Goal: Task Accomplishment & Management: Manage account settings

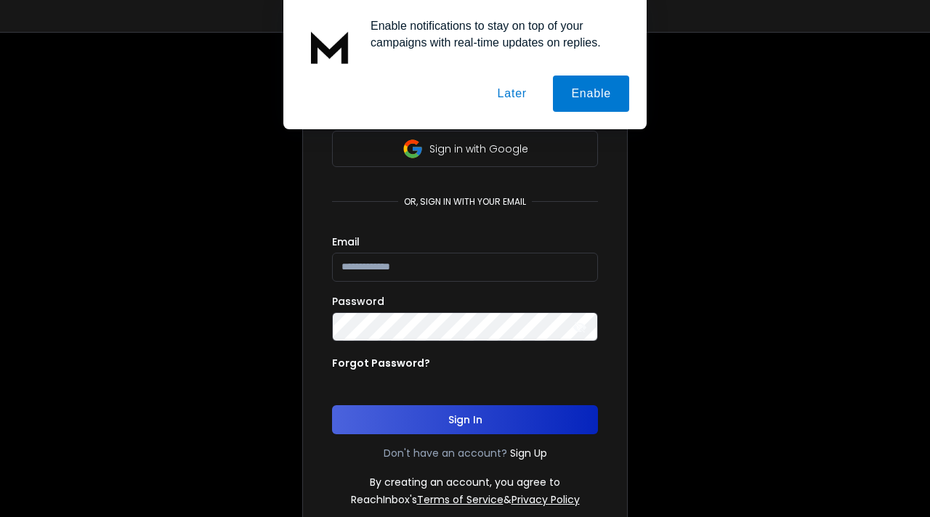
paste input "**********"
type input "**********"
click at [464, 404] on form "**********" at bounding box center [465, 336] width 266 height 198
click at [464, 405] on form "**********" at bounding box center [465, 336] width 266 height 198
click at [462, 412] on button "Sign In" at bounding box center [465, 419] width 266 height 29
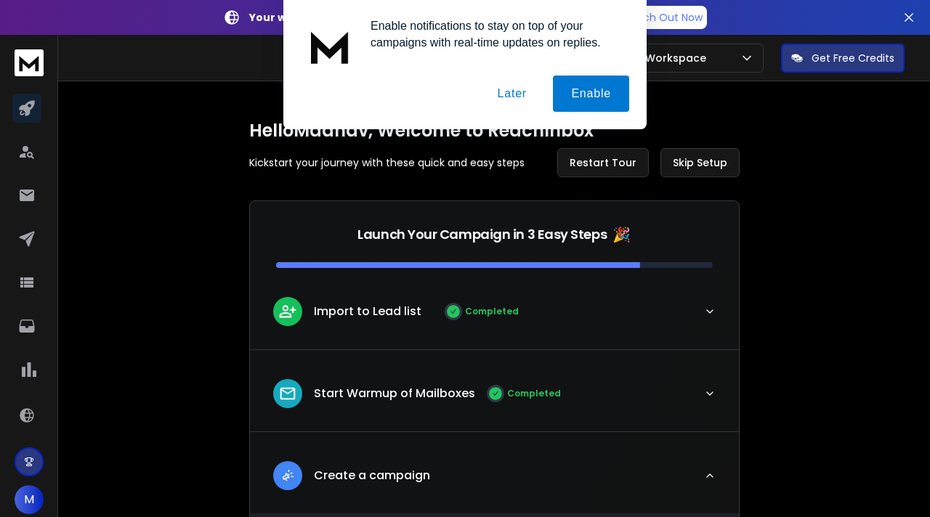
click at [511, 100] on button "Later" at bounding box center [511, 94] width 65 height 36
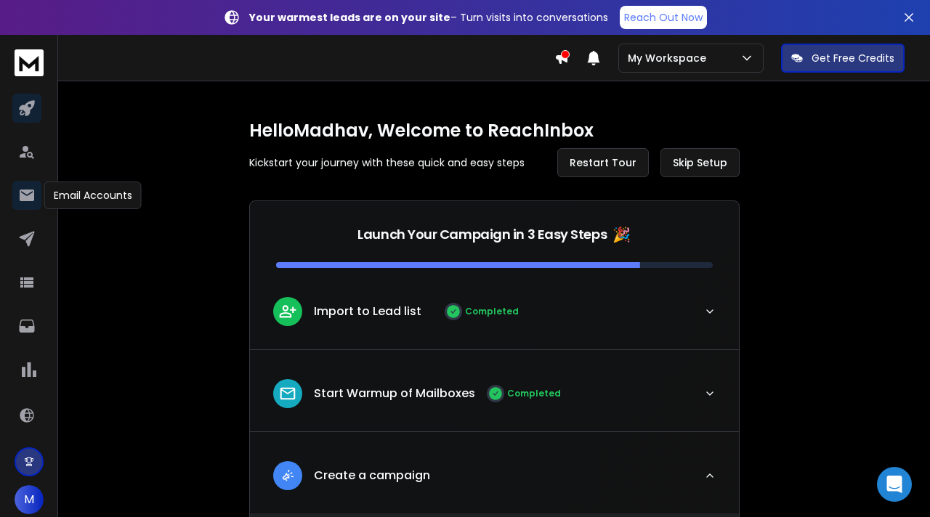
click at [24, 194] on icon at bounding box center [26, 195] width 17 height 17
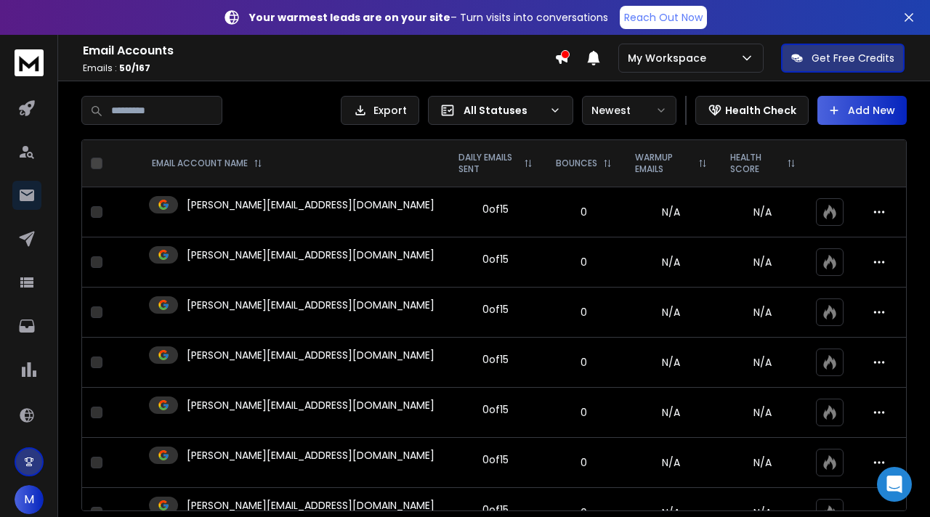
click at [842, 112] on button "Add New" at bounding box center [861, 110] width 89 height 29
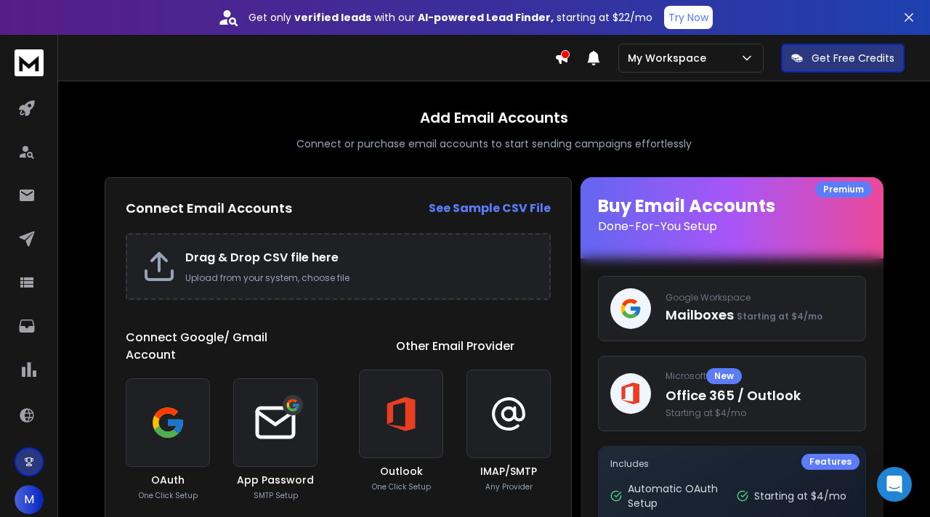
click at [199, 397] on div at bounding box center [168, 423] width 84 height 89
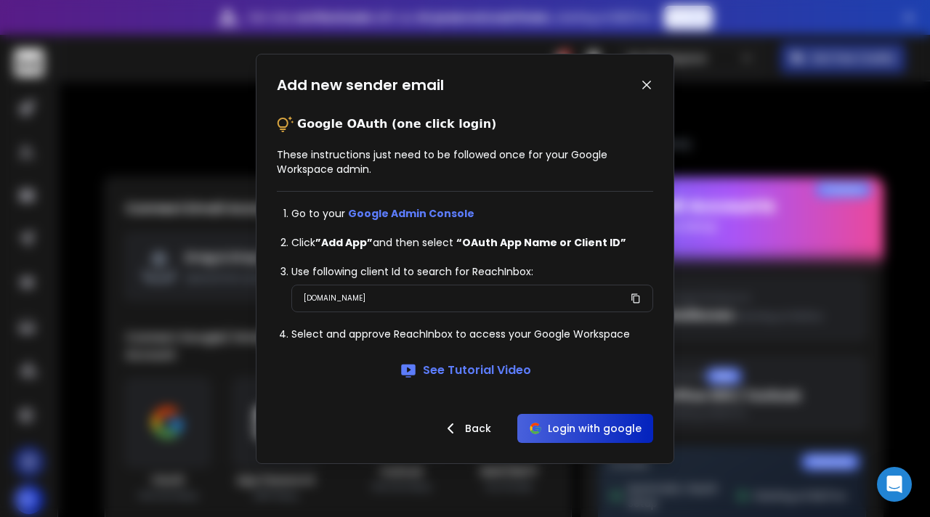
click at [634, 300] on icon at bounding box center [636, 299] width 10 height 10
click at [563, 427] on button "Login with google" at bounding box center [585, 428] width 136 height 29
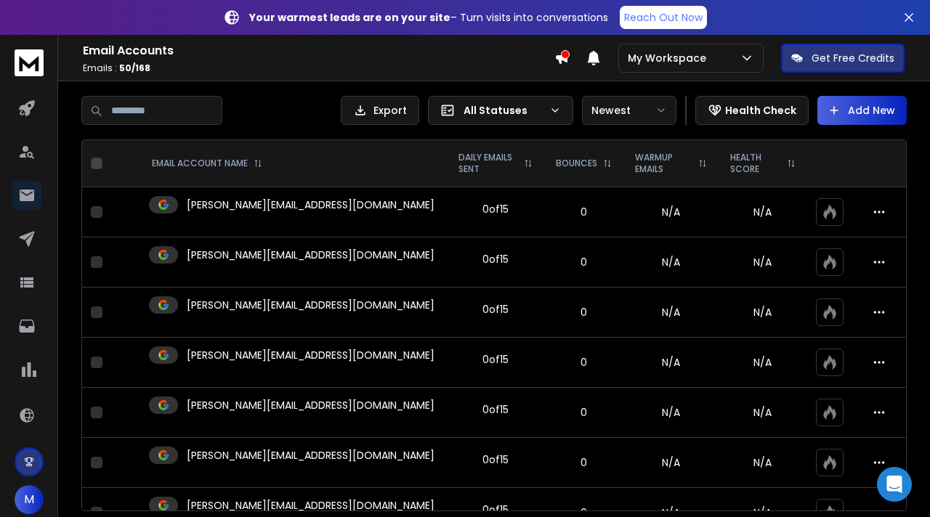
click at [835, 105] on icon at bounding box center [834, 110] width 10 height 10
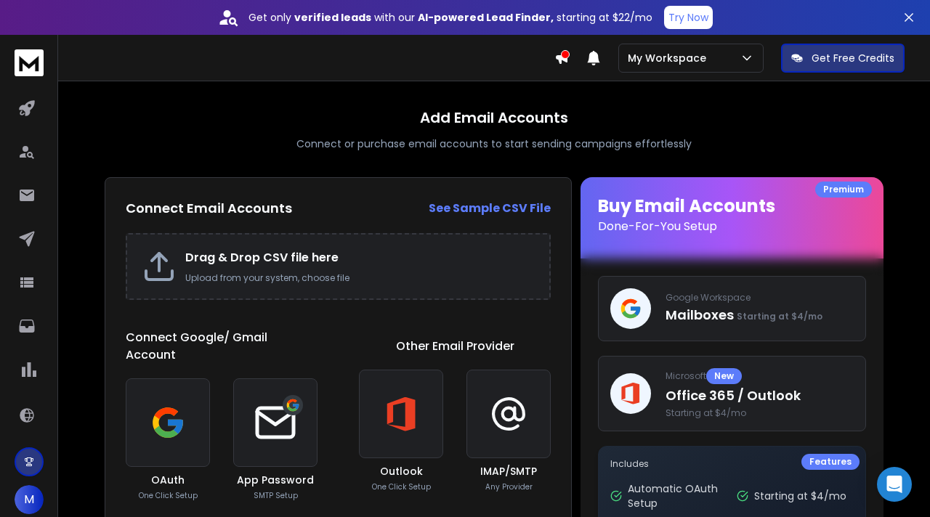
click at [166, 401] on icon at bounding box center [168, 423] width 36 height 44
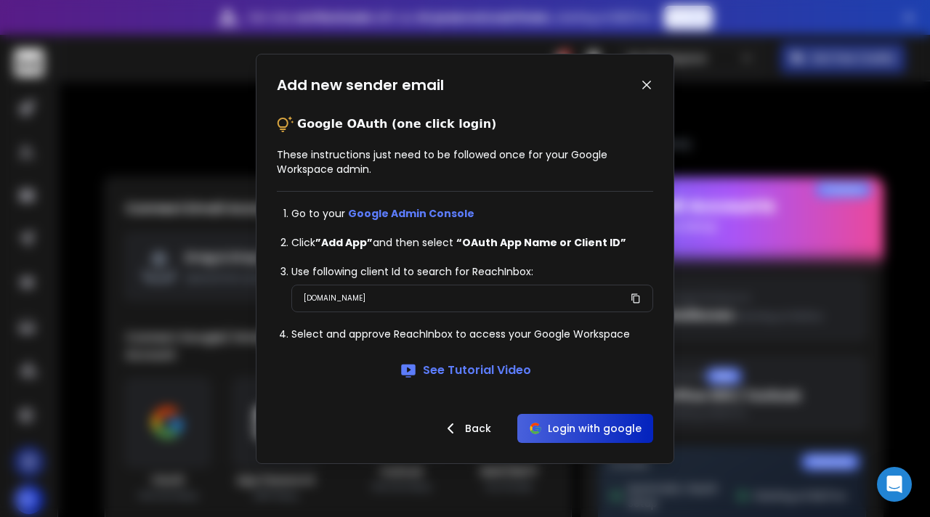
click at [565, 440] on button "Login with google" at bounding box center [585, 428] width 136 height 29
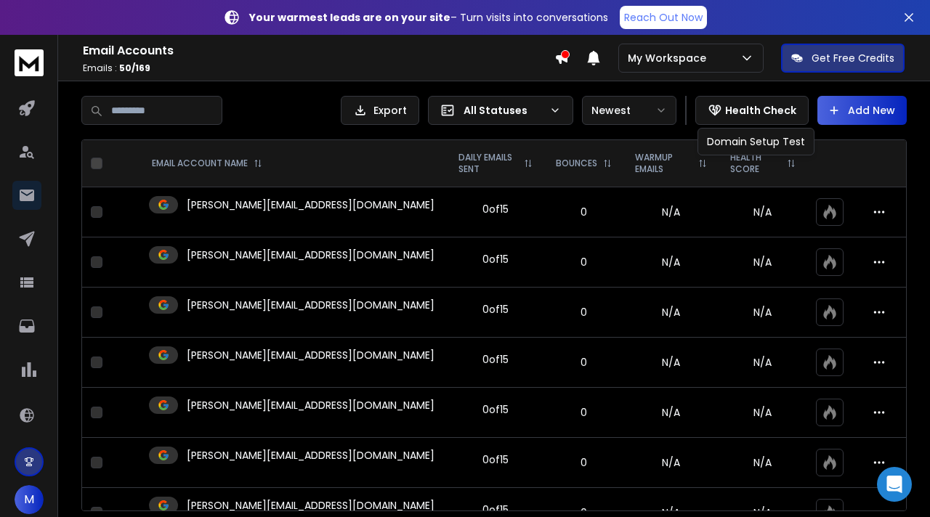
click at [873, 110] on button "Add New" at bounding box center [861, 110] width 89 height 29
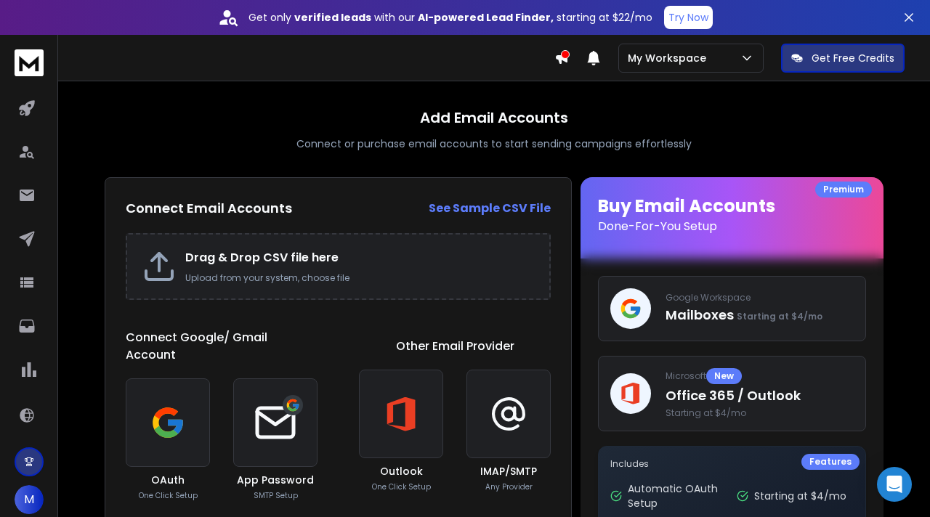
click at [166, 401] on icon at bounding box center [168, 423] width 36 height 44
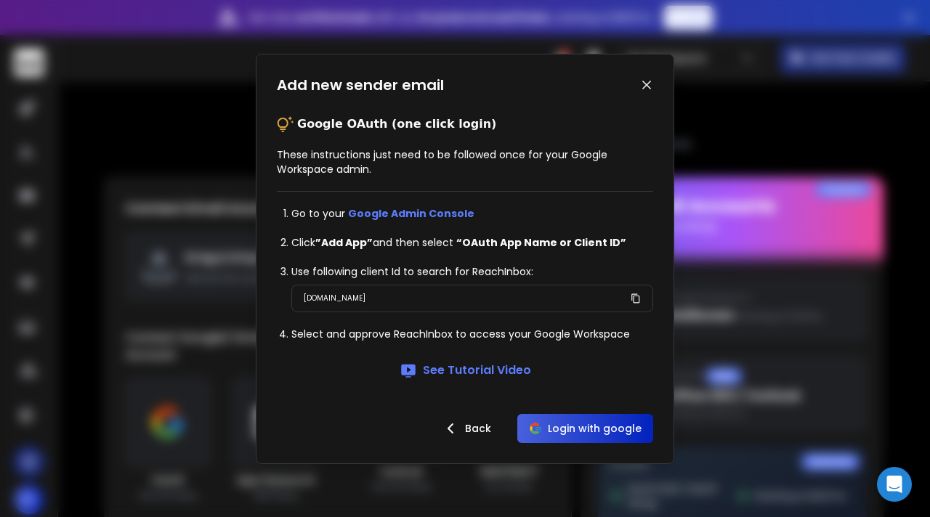
click at [584, 424] on button "Login with google" at bounding box center [585, 428] width 136 height 29
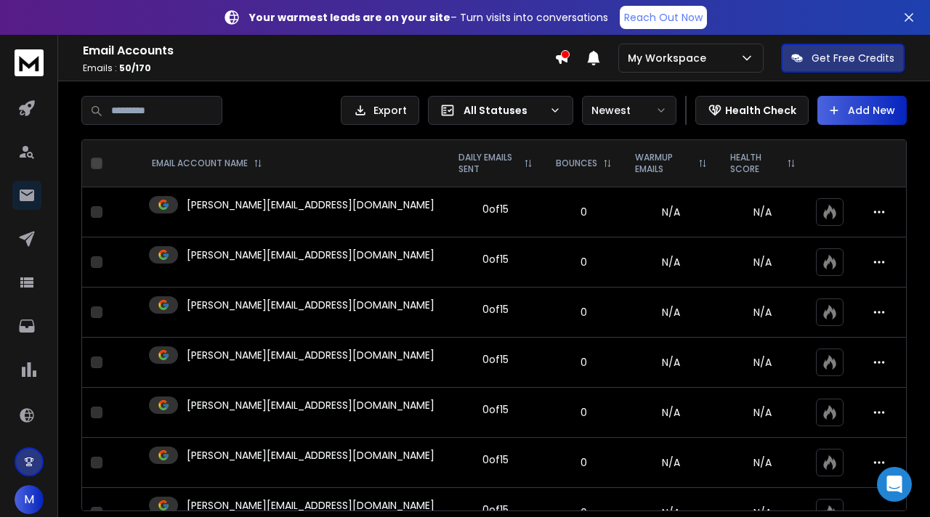
click at [862, 109] on button "Add New" at bounding box center [861, 110] width 89 height 29
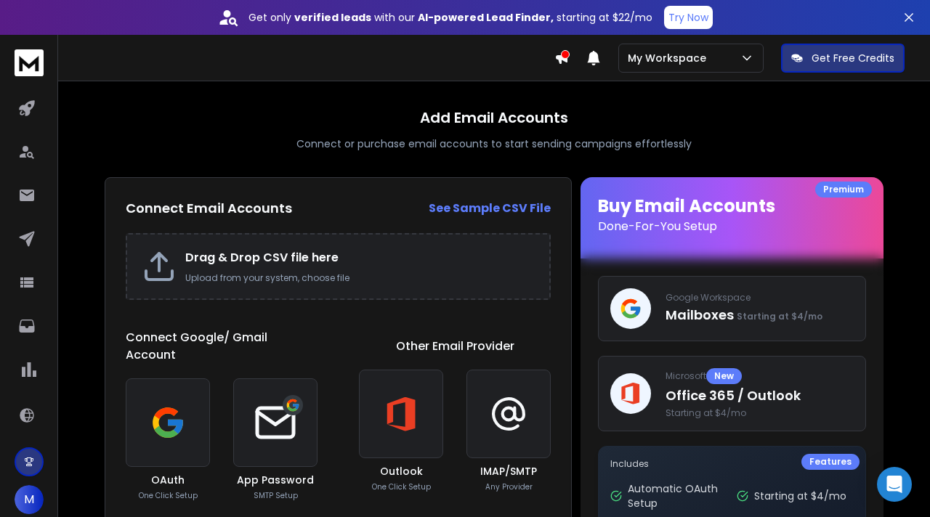
click at [180, 401] on icon at bounding box center [168, 423] width 36 height 44
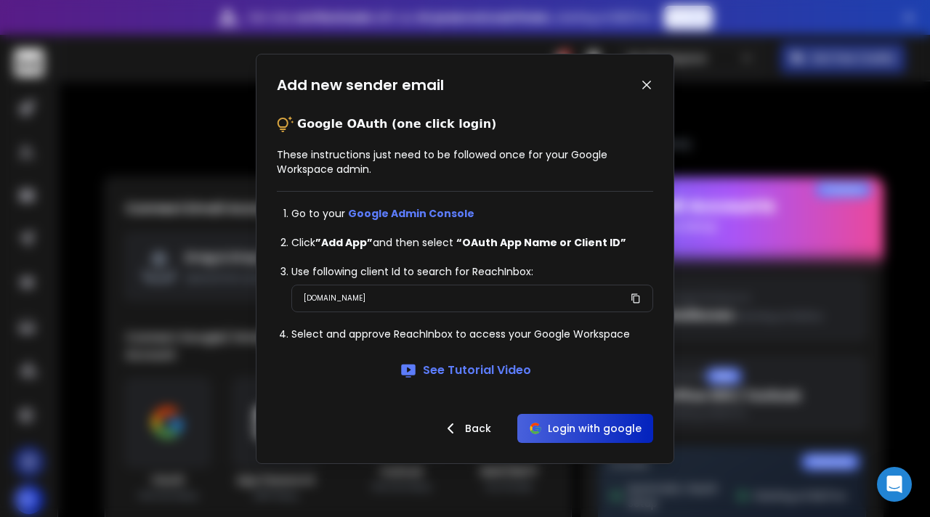
click at [543, 419] on button "Login with google" at bounding box center [585, 428] width 136 height 29
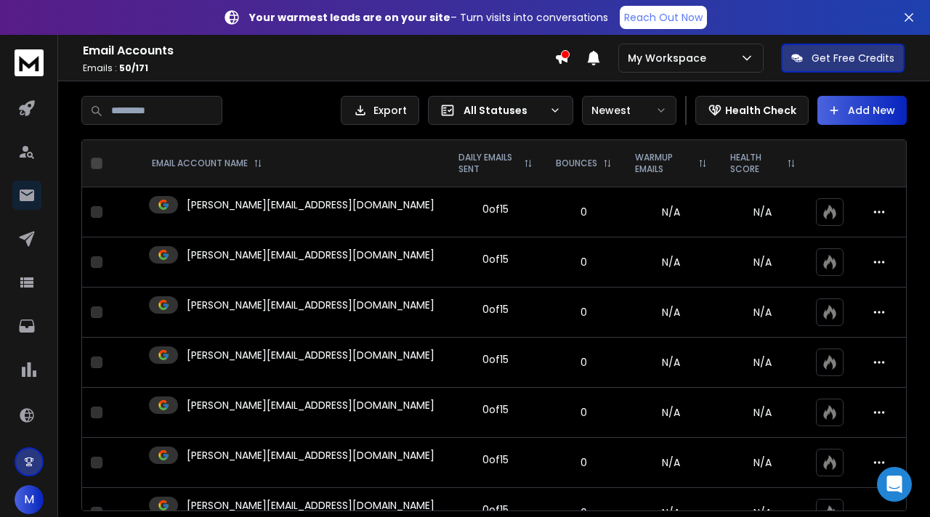
click at [853, 109] on button "Add New" at bounding box center [861, 110] width 89 height 29
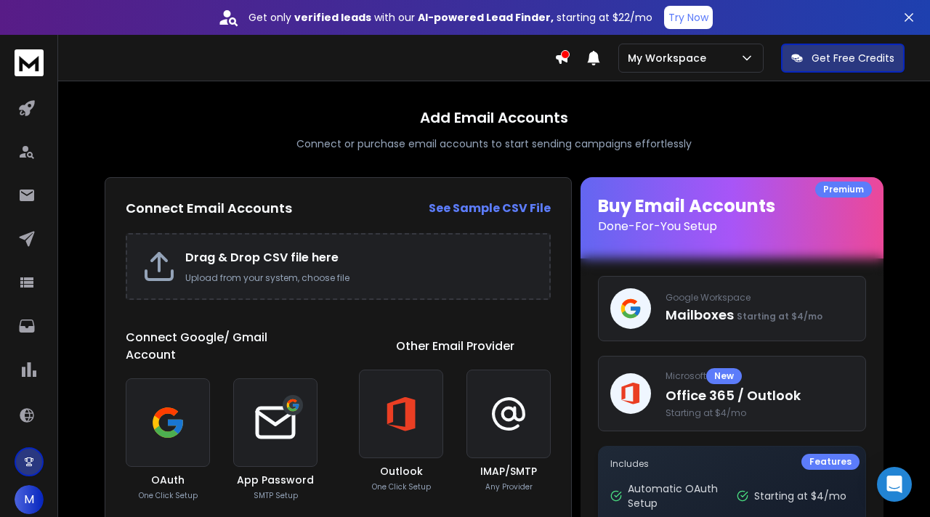
click at [161, 426] on icon at bounding box center [166, 432] width 24 height 12
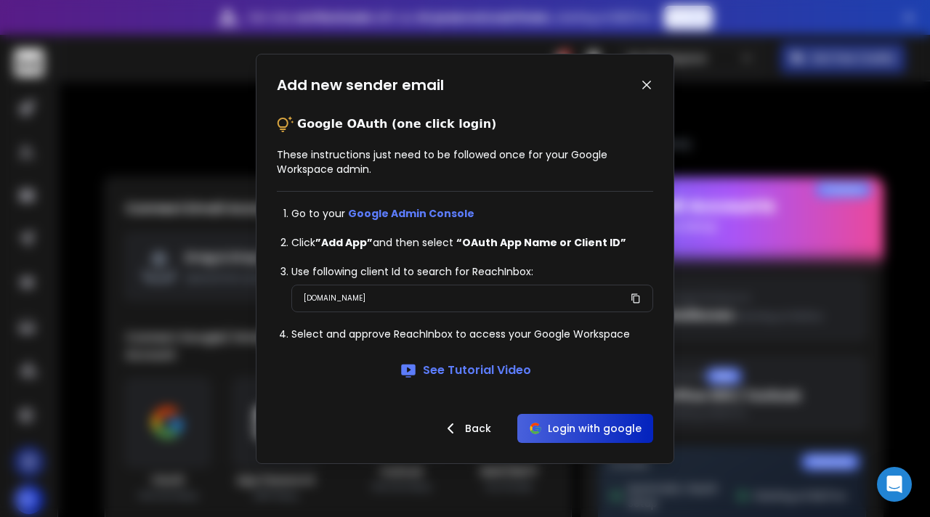
click at [551, 433] on button "Login with google" at bounding box center [585, 428] width 136 height 29
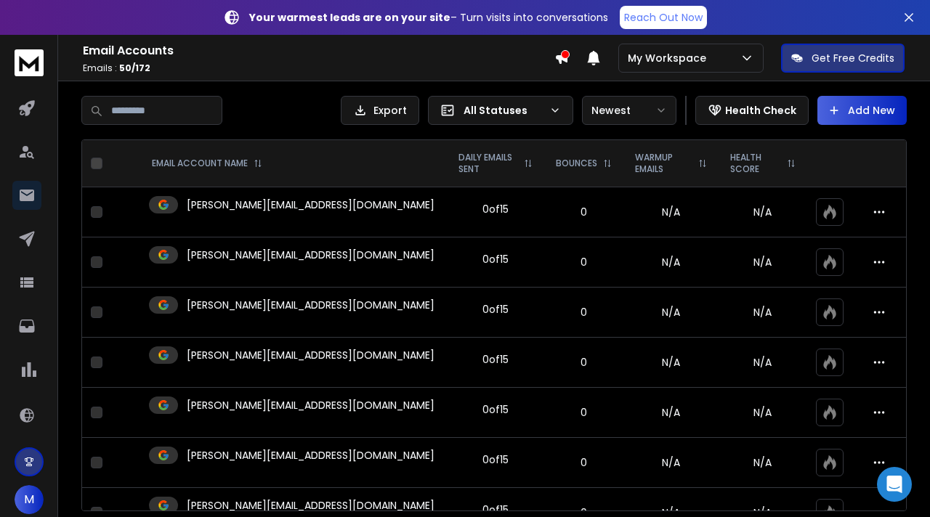
click at [864, 124] on button "Add New" at bounding box center [861, 110] width 89 height 29
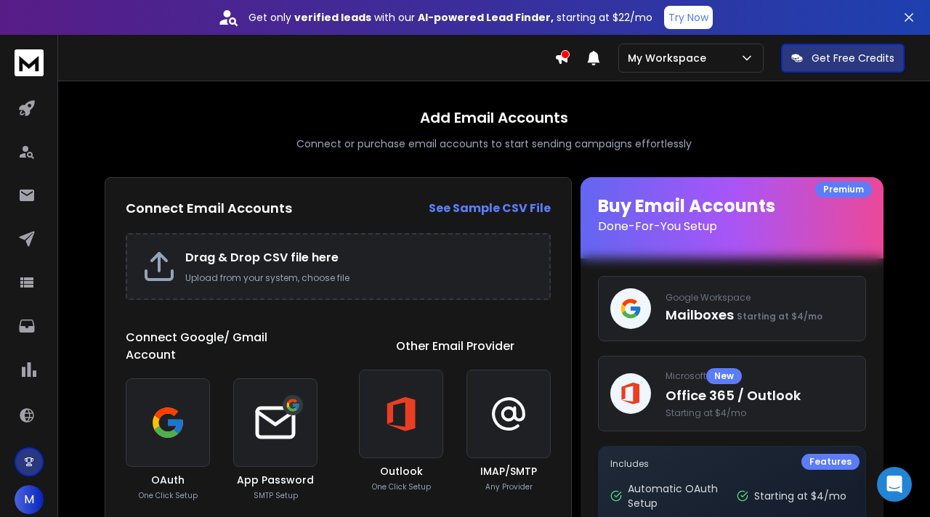
click at [166, 401] on icon at bounding box center [168, 423] width 36 height 44
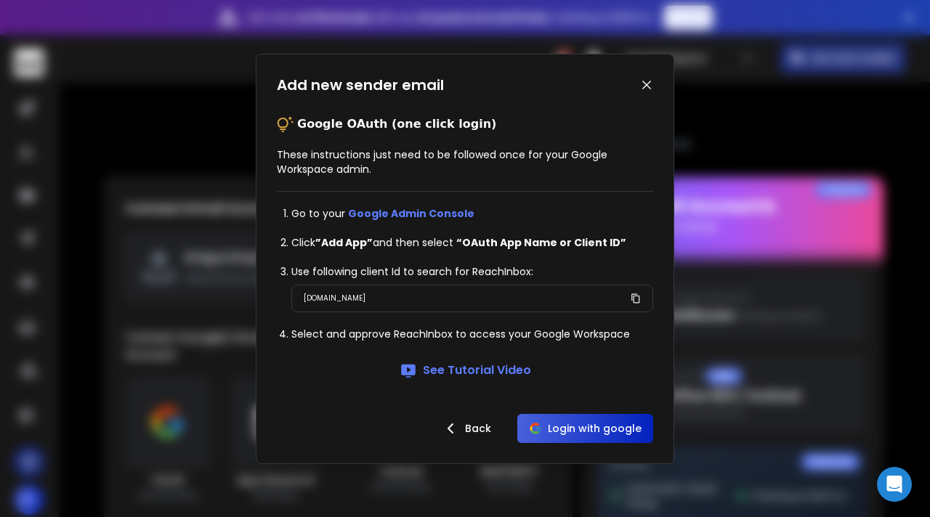
click at [563, 419] on button "Login with google" at bounding box center [585, 428] width 136 height 29
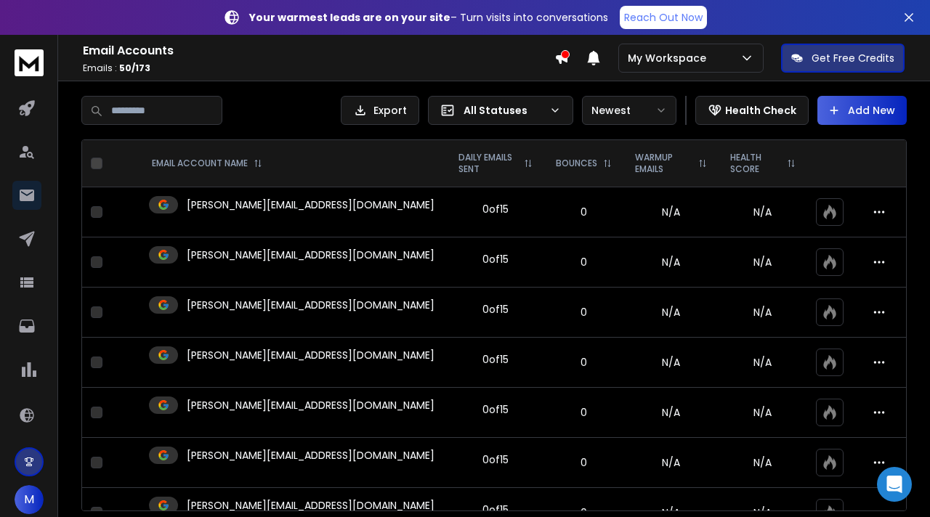
click at [867, 116] on button "Add New" at bounding box center [861, 110] width 89 height 29
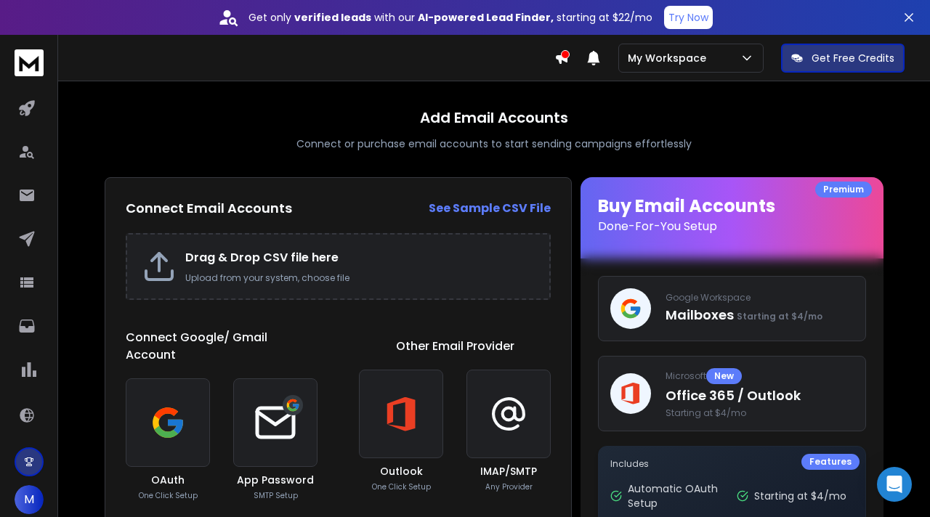
click at [184, 401] on icon at bounding box center [168, 423] width 36 height 44
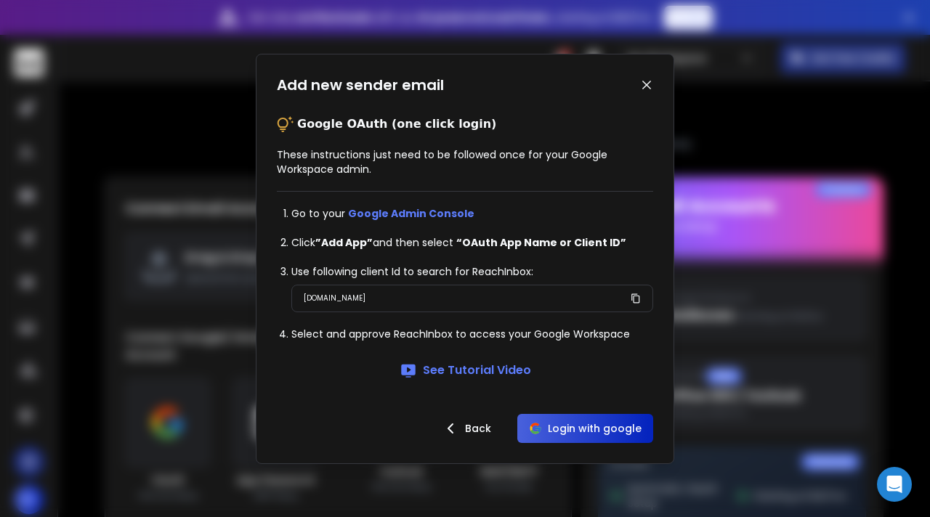
click at [586, 421] on button "Login with google" at bounding box center [585, 428] width 136 height 29
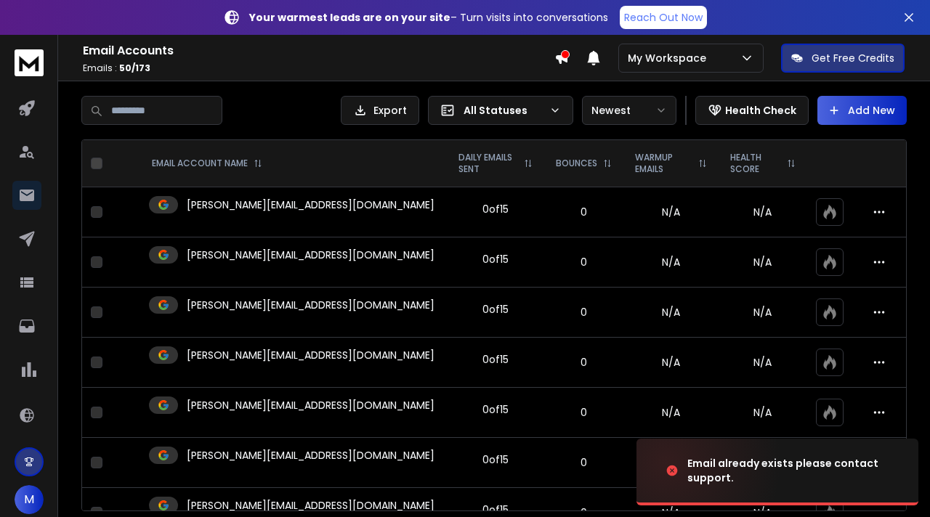
click at [846, 116] on button "Add New" at bounding box center [861, 110] width 89 height 29
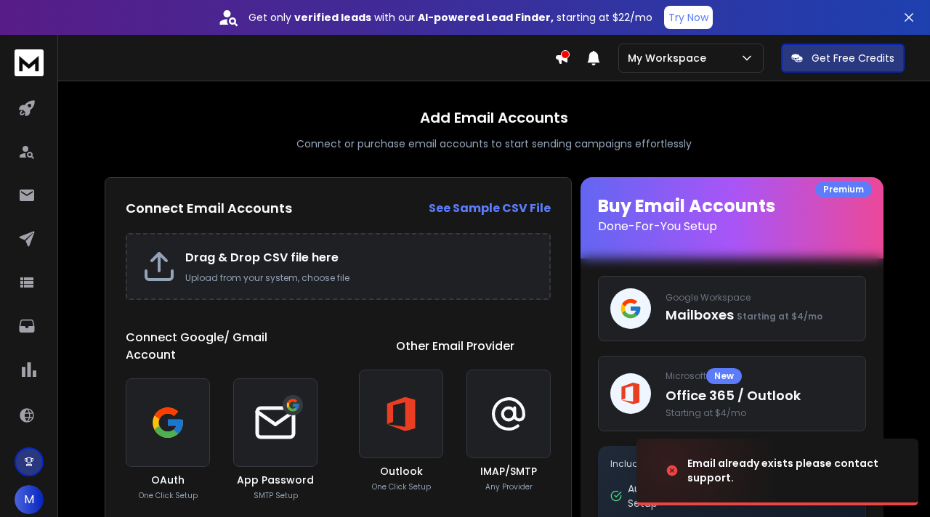
click at [166, 405] on icon at bounding box center [168, 423] width 36 height 44
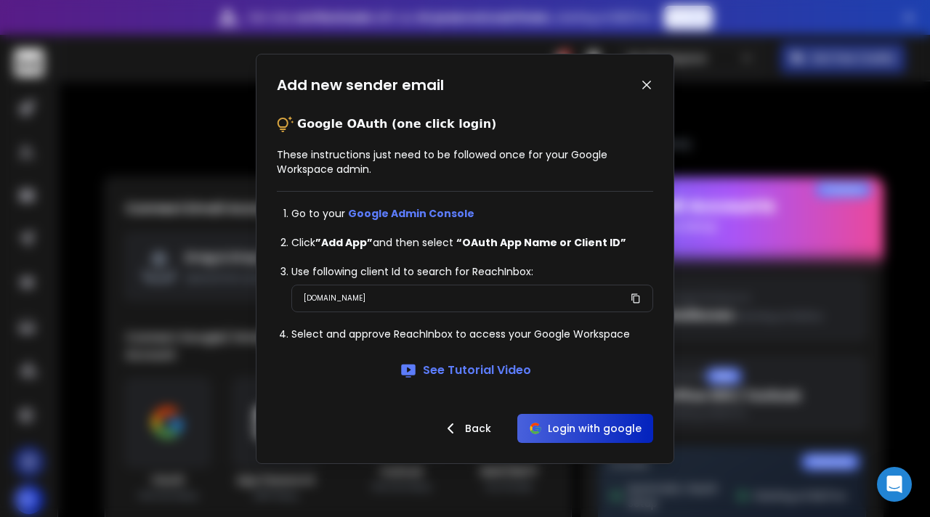
click at [543, 419] on button "Login with google" at bounding box center [585, 428] width 136 height 29
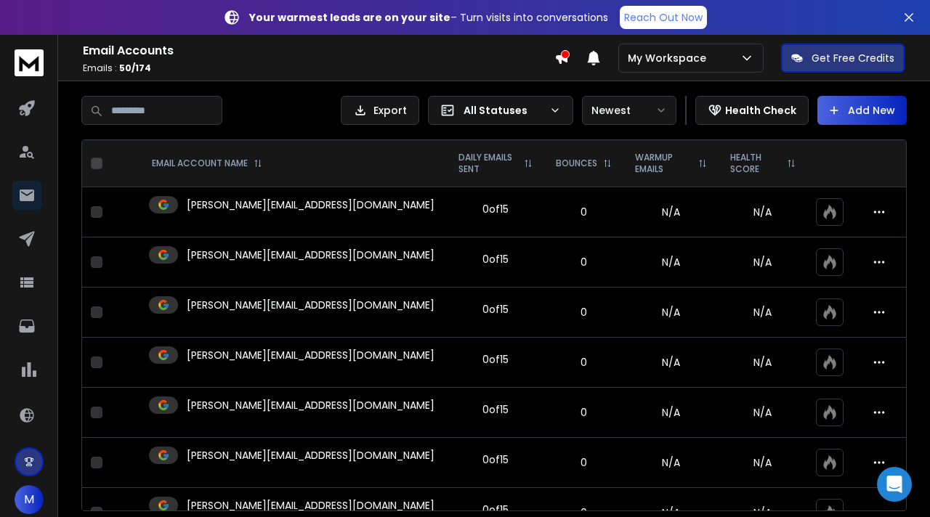
click at [845, 106] on button "Add New" at bounding box center [861, 110] width 89 height 29
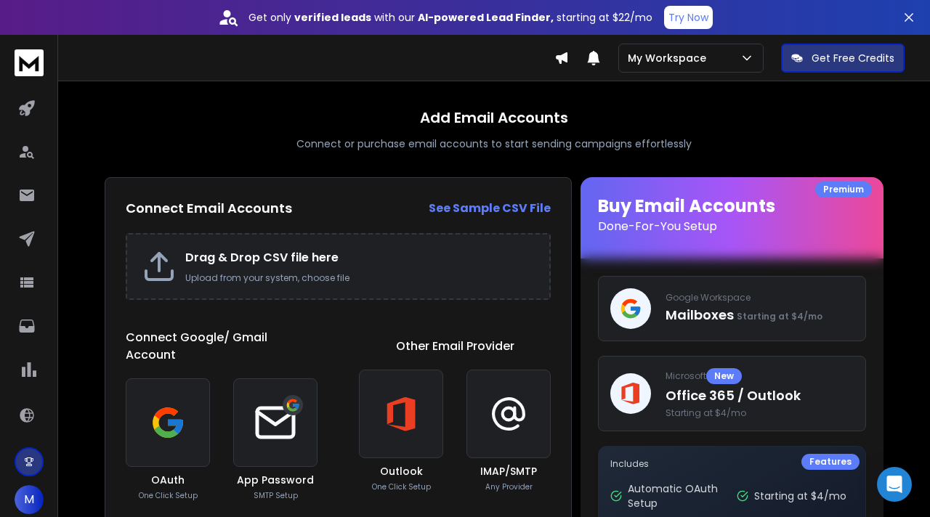
click at [161, 408] on icon at bounding box center [167, 414] width 24 height 12
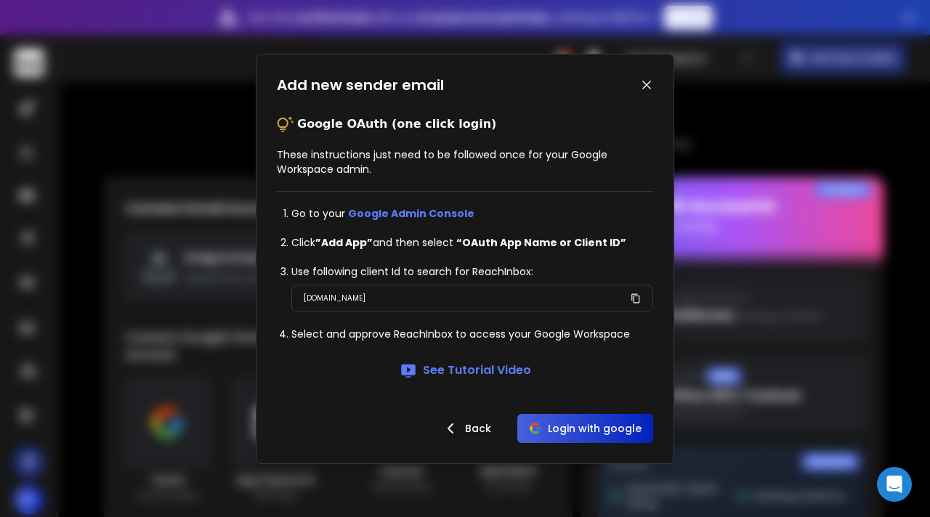
click at [560, 414] on button "Login with google" at bounding box center [585, 428] width 136 height 29
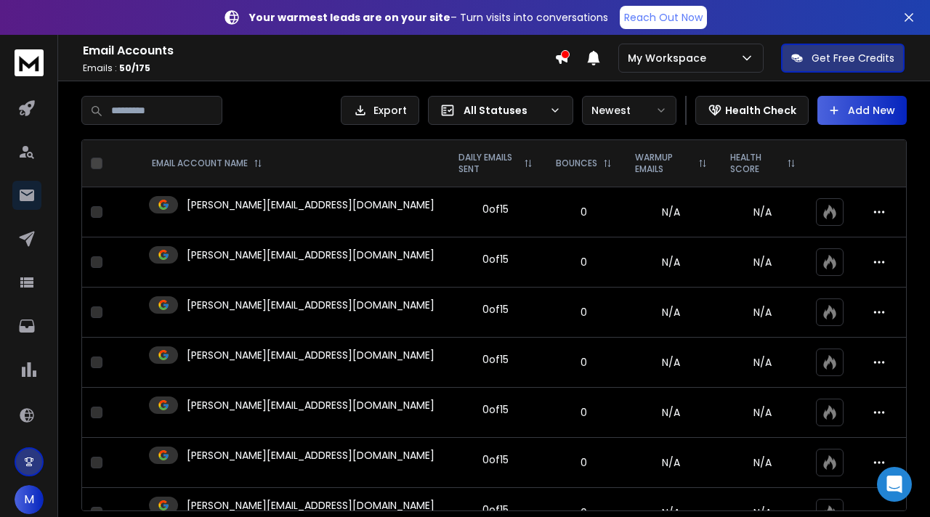
click at [857, 114] on button "Add New" at bounding box center [861, 110] width 89 height 29
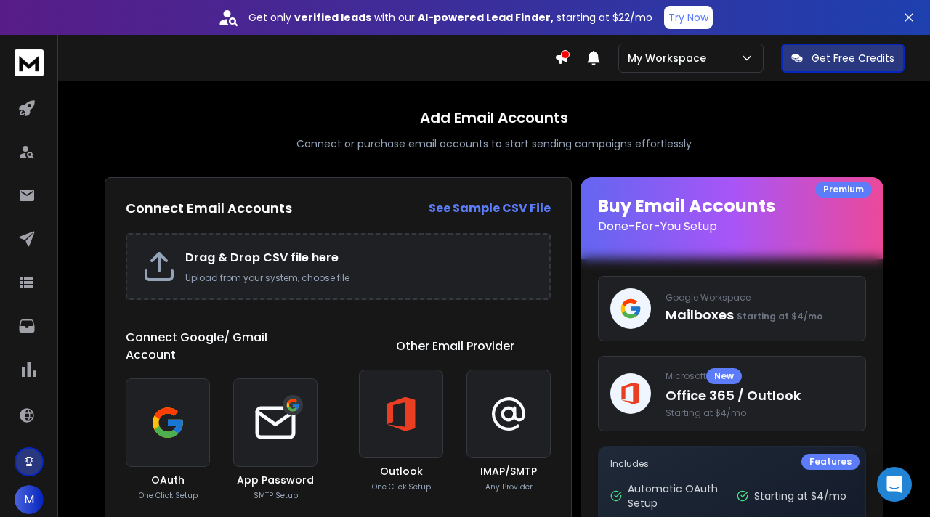
click at [186, 424] on div at bounding box center [168, 423] width 84 height 89
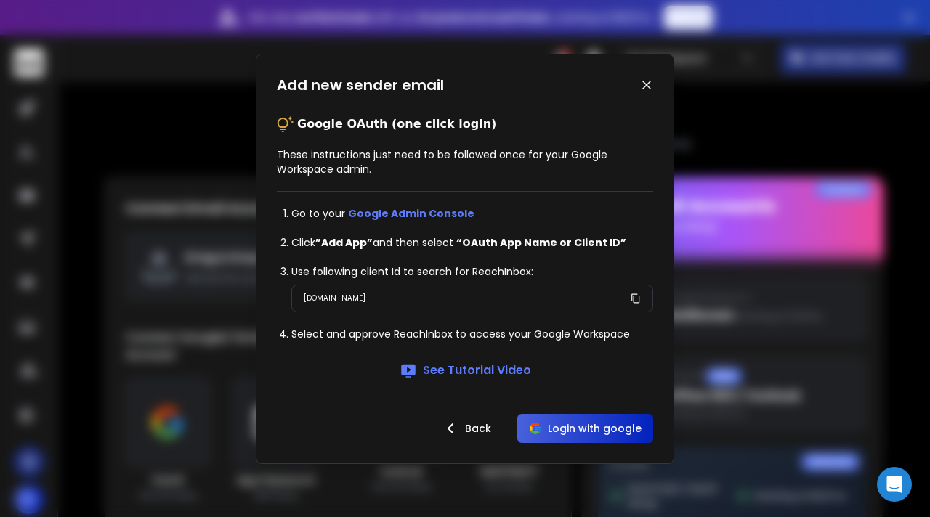
click at [602, 418] on button "Login with google" at bounding box center [585, 428] width 136 height 29
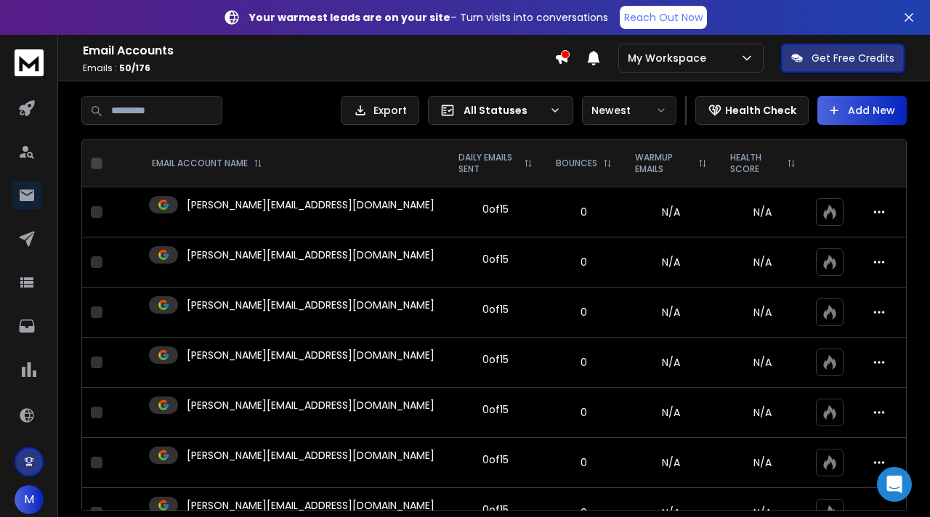
click at [243, 92] on div "Export All Statuses Newest Health Check Add New EMAIL ACCOUNT NAME DAILY EMAILS…" at bounding box center [494, 303] width 872 height 445
click at [326, 129] on div "Export All Statuses Newest Health Check Add New EMAIL ACCOUNT NAME DAILY EMAILS…" at bounding box center [493, 304] width 825 height 416
